Goal: Check status

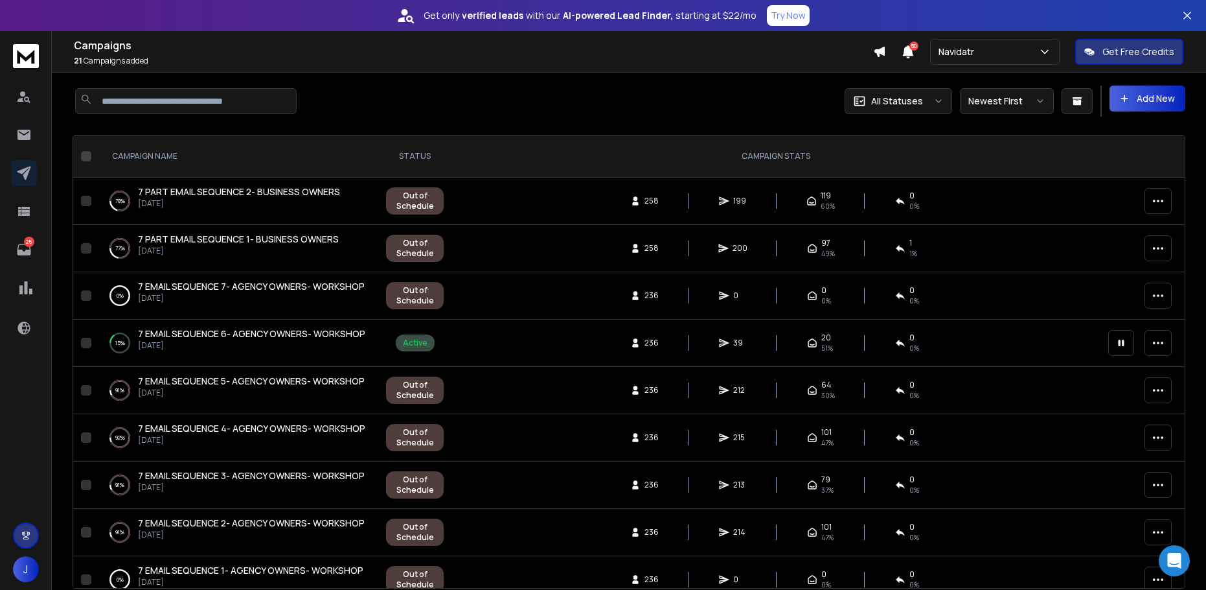
click at [254, 329] on span "7 EMAIL SEQUENCE 6- AGENCY OWNERS- WORKSHOP" at bounding box center [251, 333] width 227 height 12
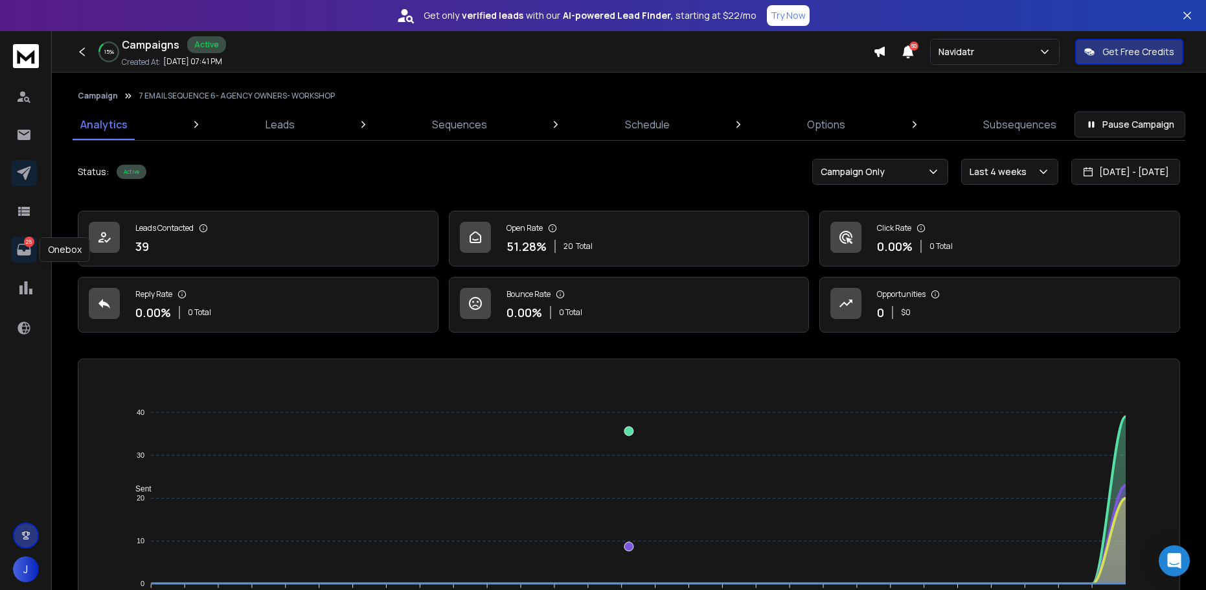
click at [24, 242] on p "25" at bounding box center [29, 241] width 10 height 10
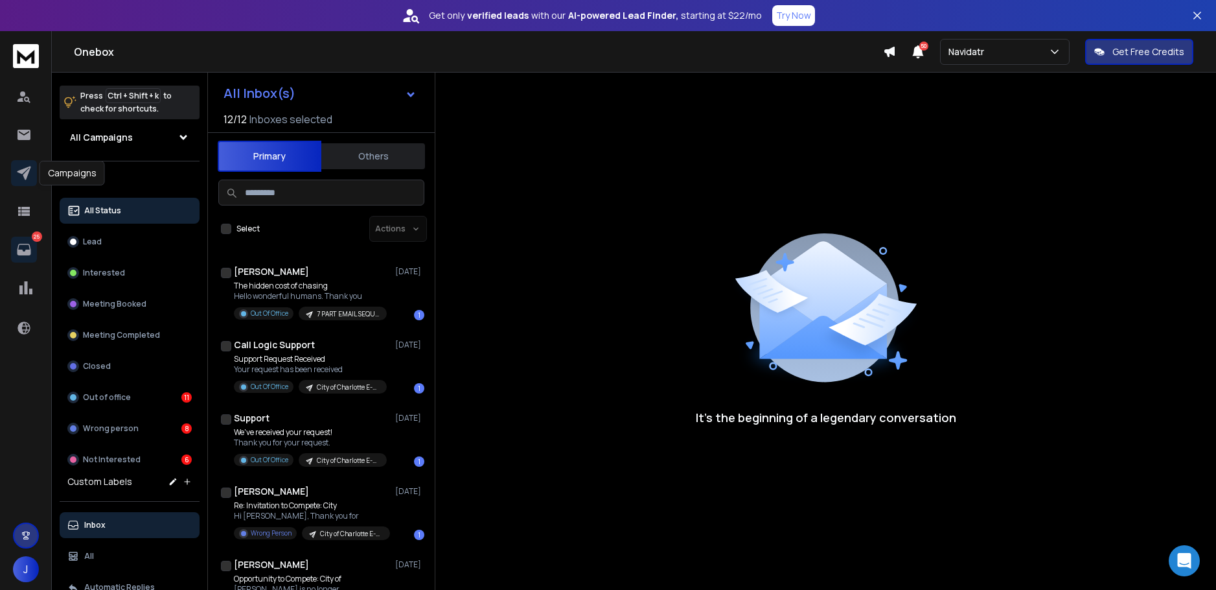
click at [25, 170] on icon at bounding box center [24, 173] width 14 height 14
